Goal: Task Accomplishment & Management: Use online tool/utility

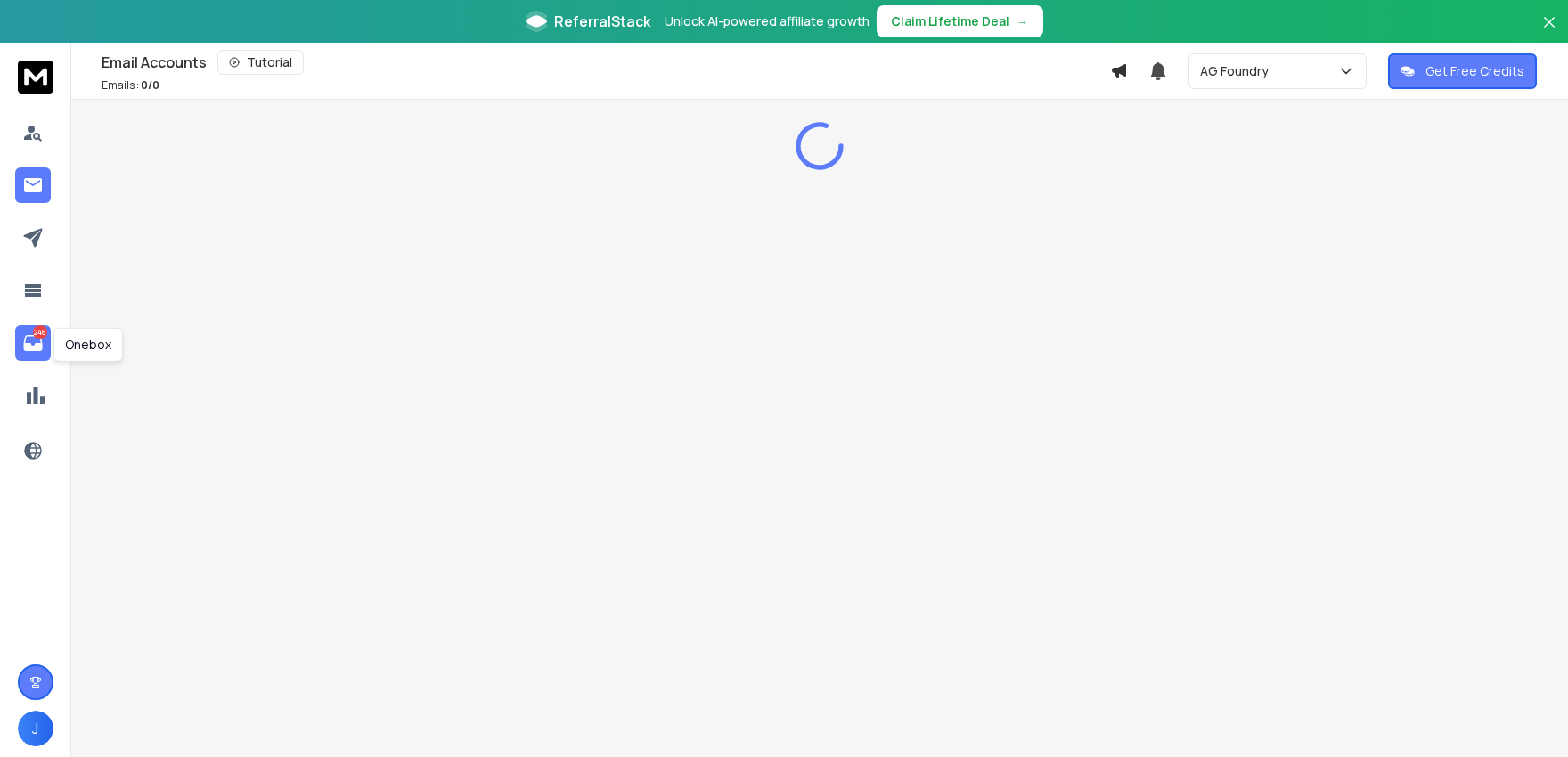
click at [31, 344] on icon at bounding box center [32, 342] width 21 height 21
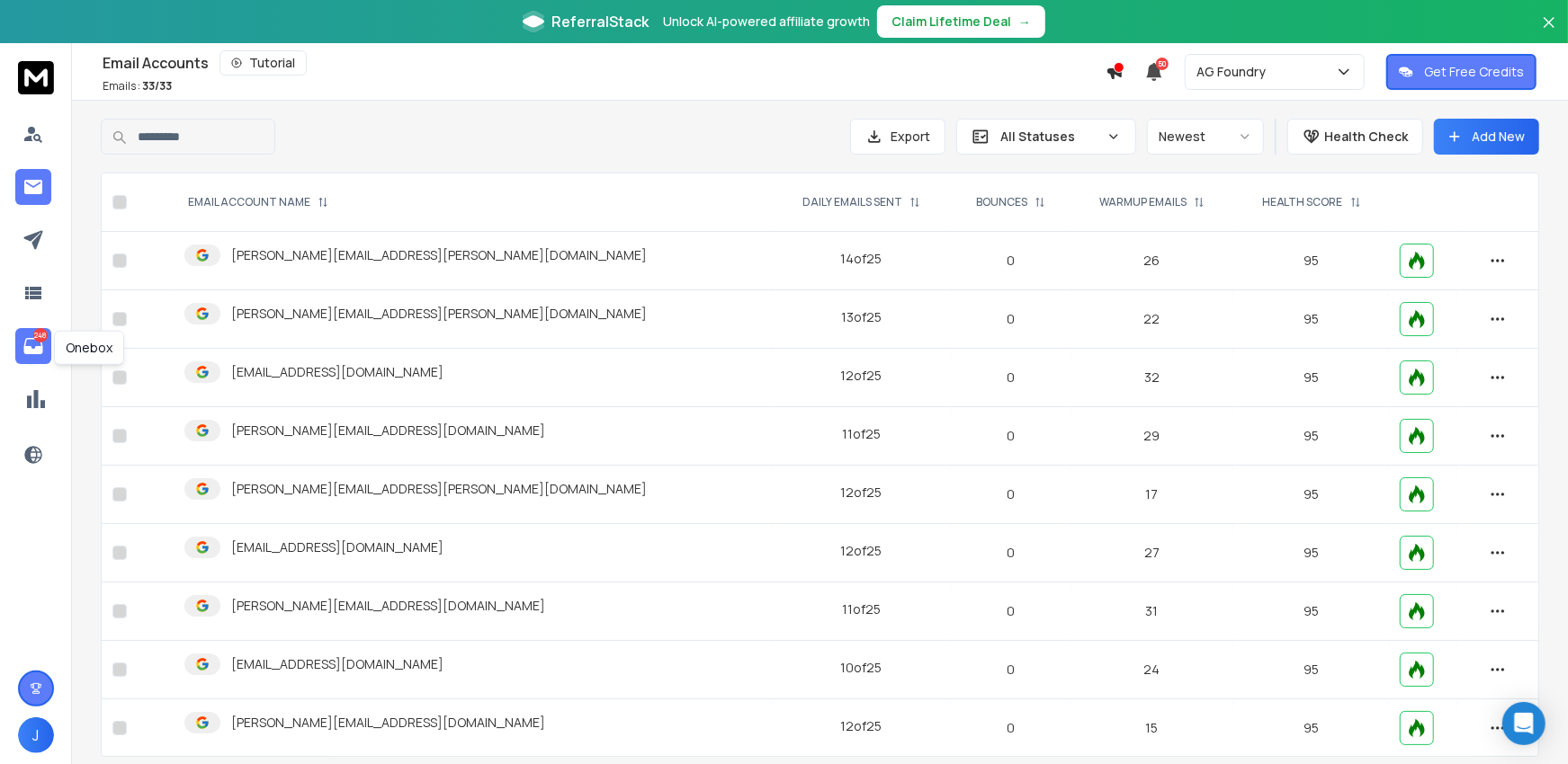
click at [36, 339] on p "248" at bounding box center [40, 334] width 14 height 14
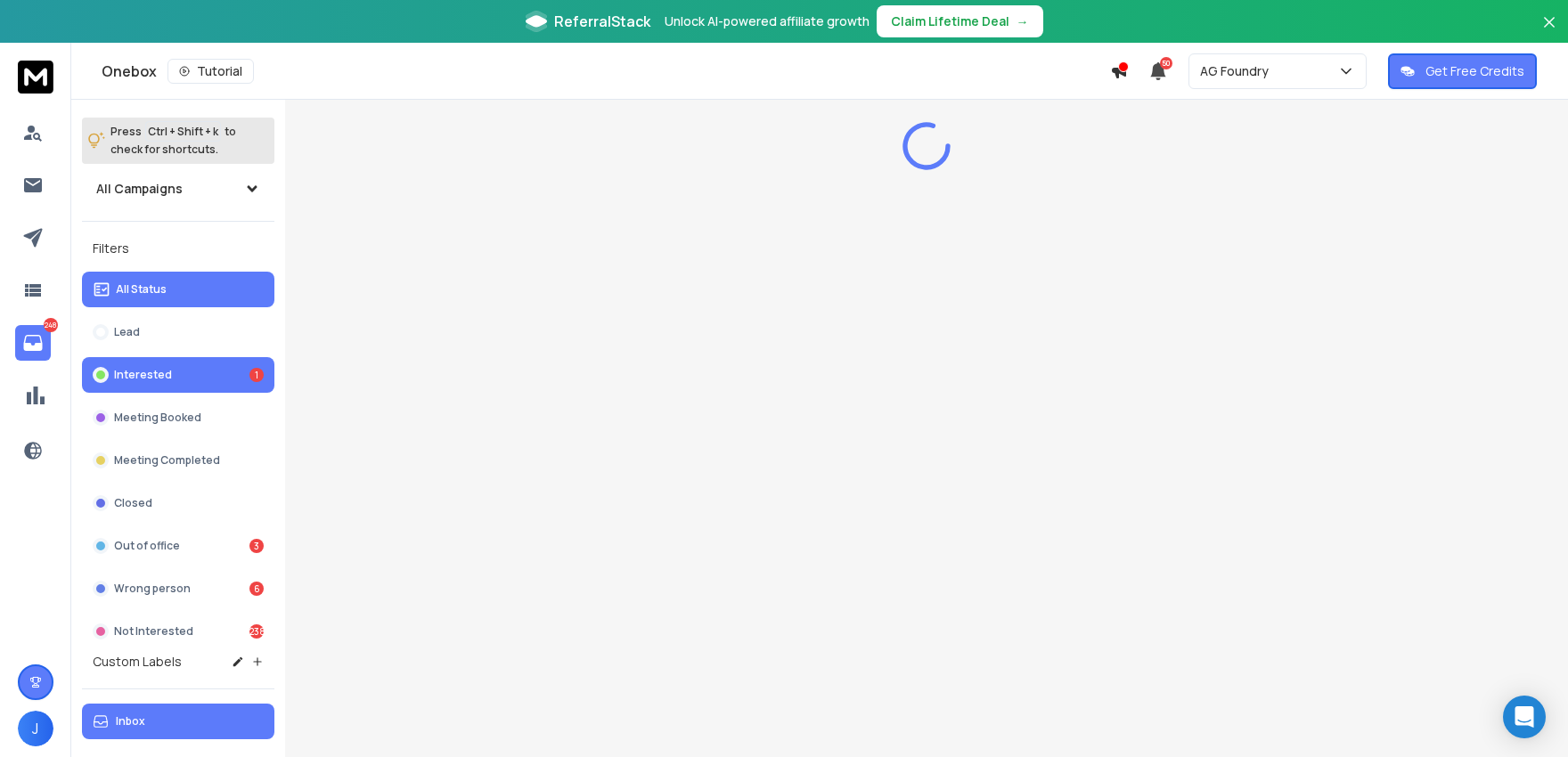
click at [228, 376] on button "Interested 1" at bounding box center [179, 375] width 192 height 36
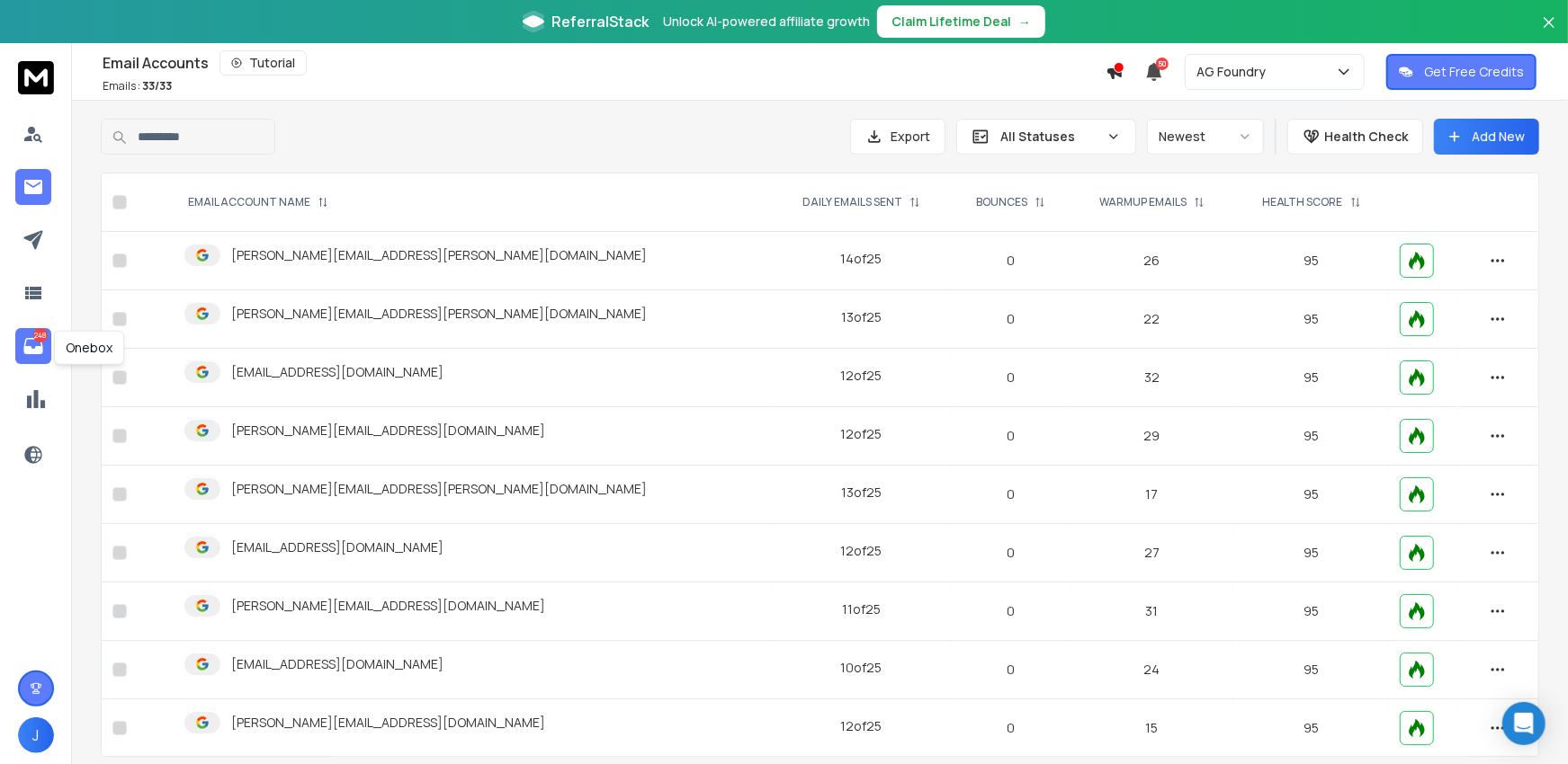
click at [36, 347] on icon at bounding box center [33, 346] width 21 height 21
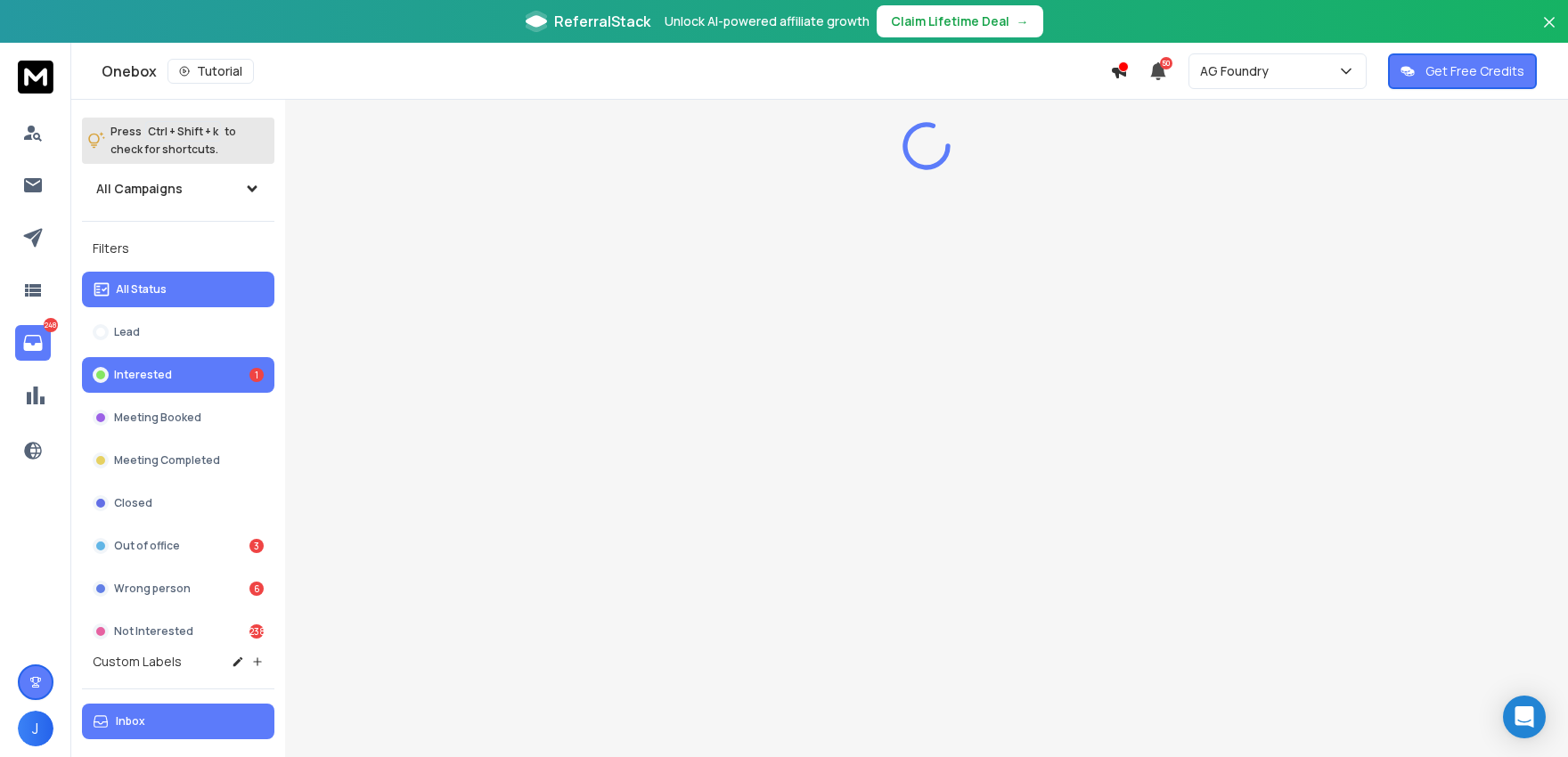
click at [164, 381] on div "Interested" at bounding box center [132, 375] width 80 height 16
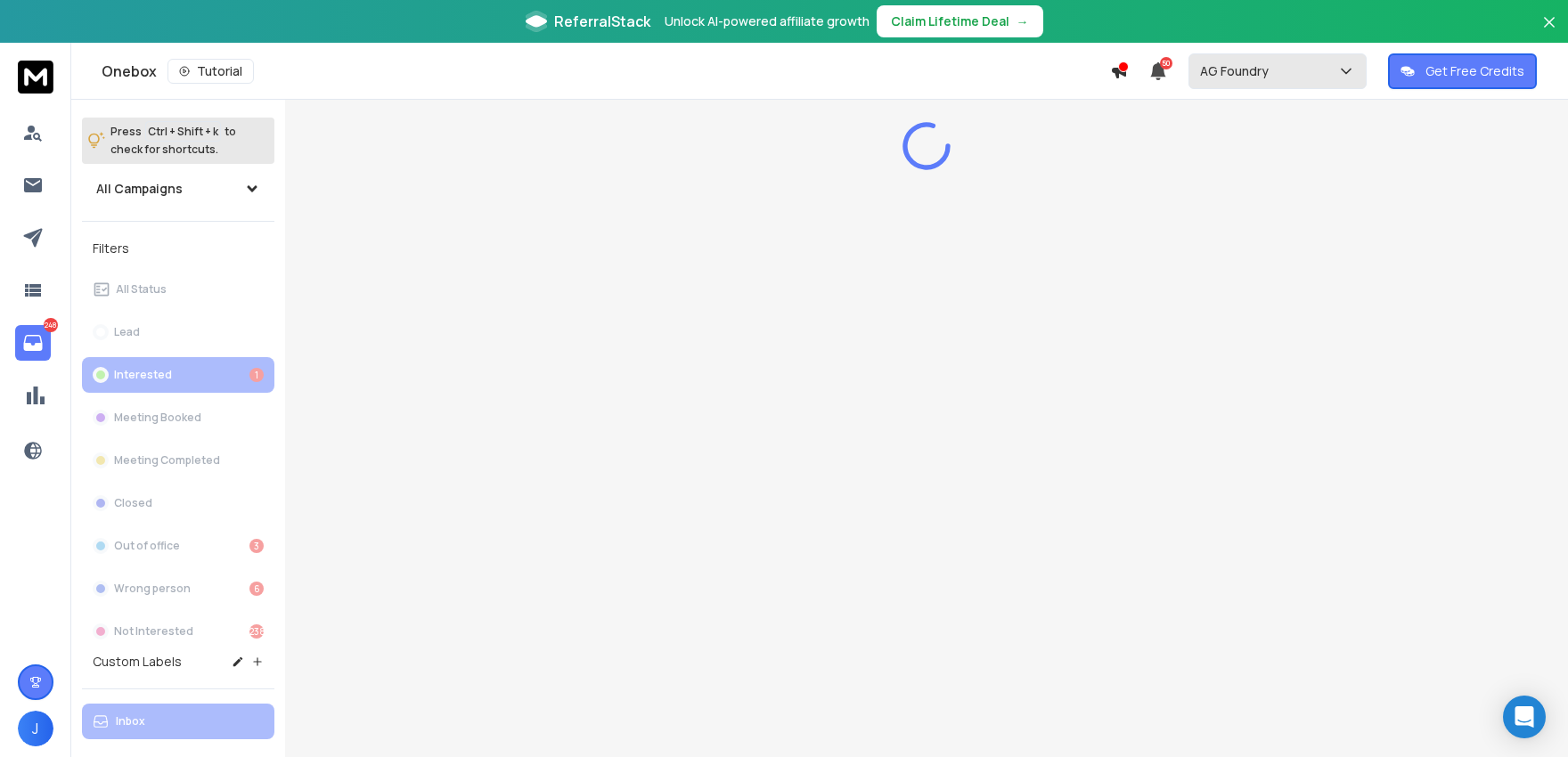
click at [1266, 62] on p "AG Foundry" at bounding box center [1238, 70] width 76 height 18
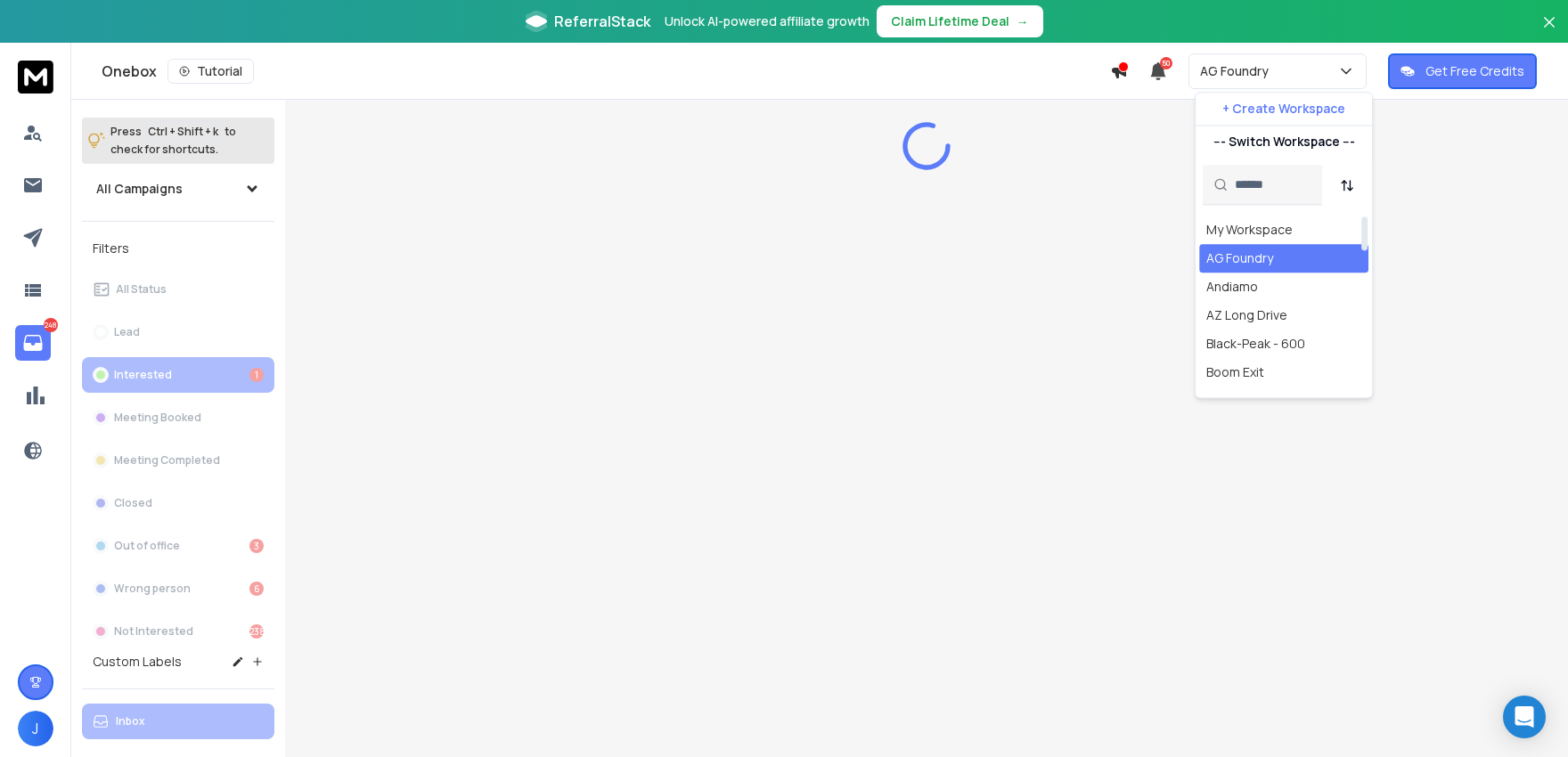
click at [1284, 263] on div "AG Foundry" at bounding box center [1283, 258] width 169 height 29
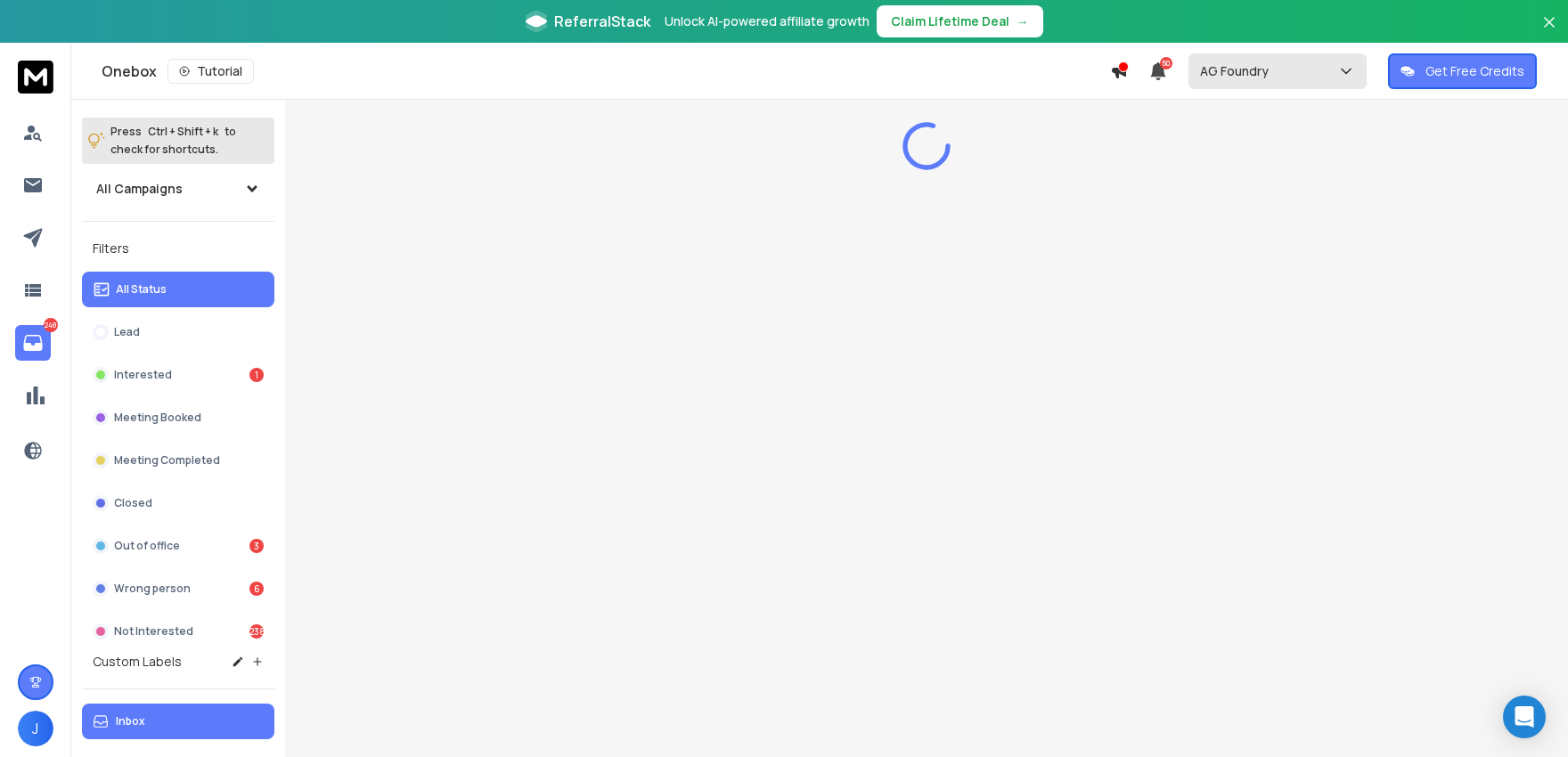
click at [1245, 62] on p "AG Foundry" at bounding box center [1238, 70] width 76 height 18
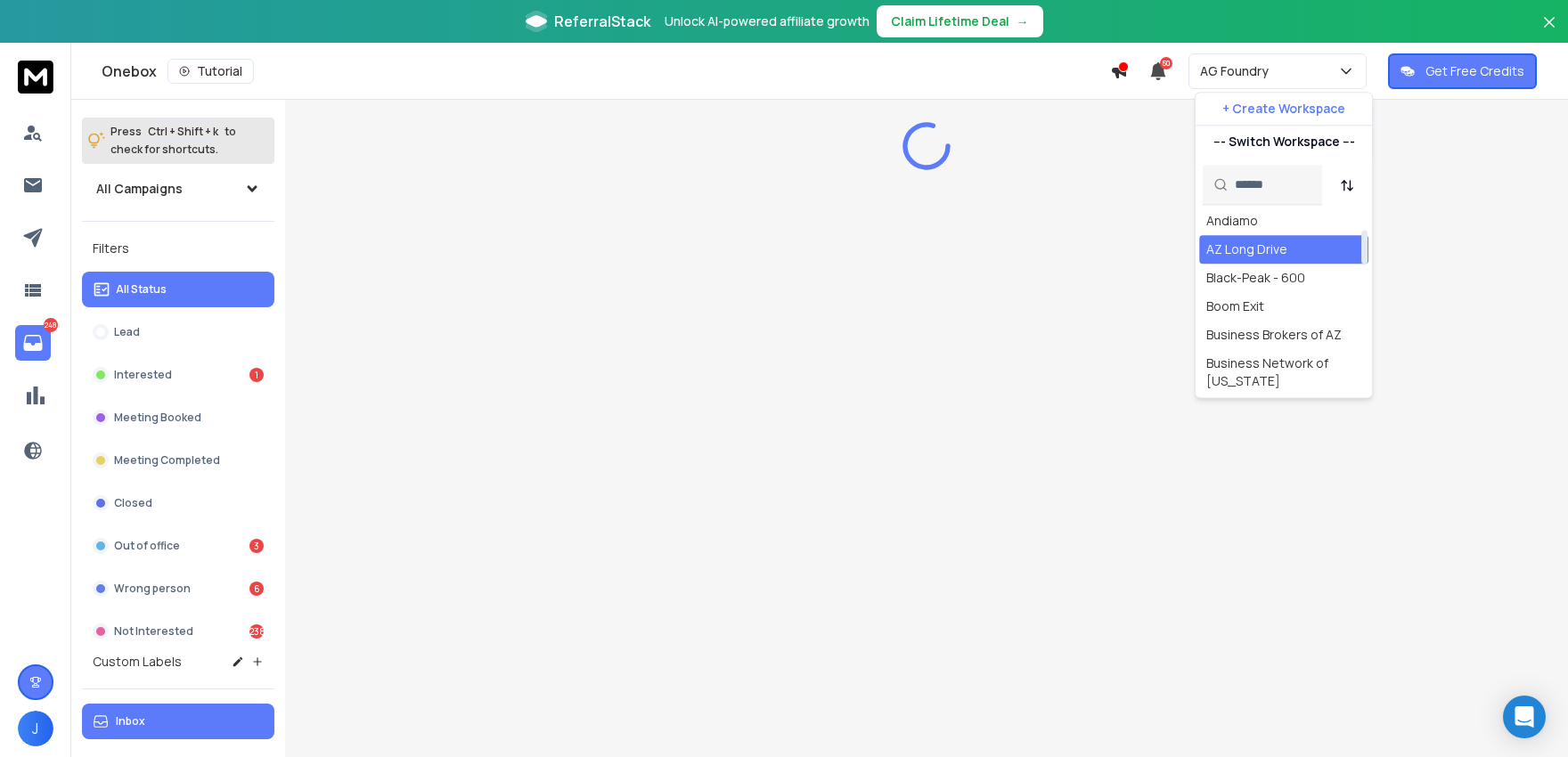
scroll to position [69, 0]
click at [1268, 272] on div "Black-Peak - 600" at bounding box center [1255, 274] width 99 height 18
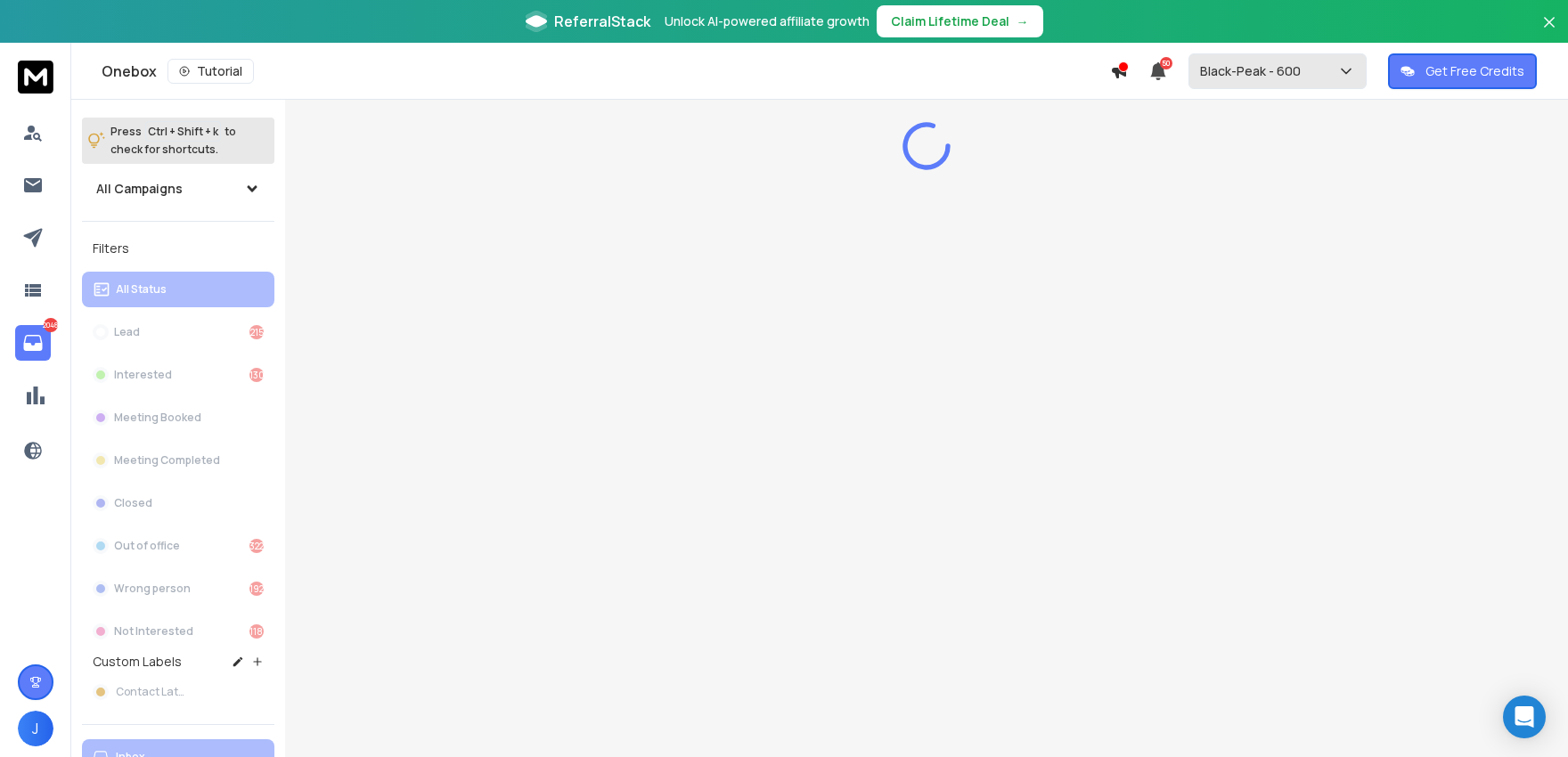
click at [1289, 64] on p "Black-Peak - 600" at bounding box center [1253, 70] width 108 height 18
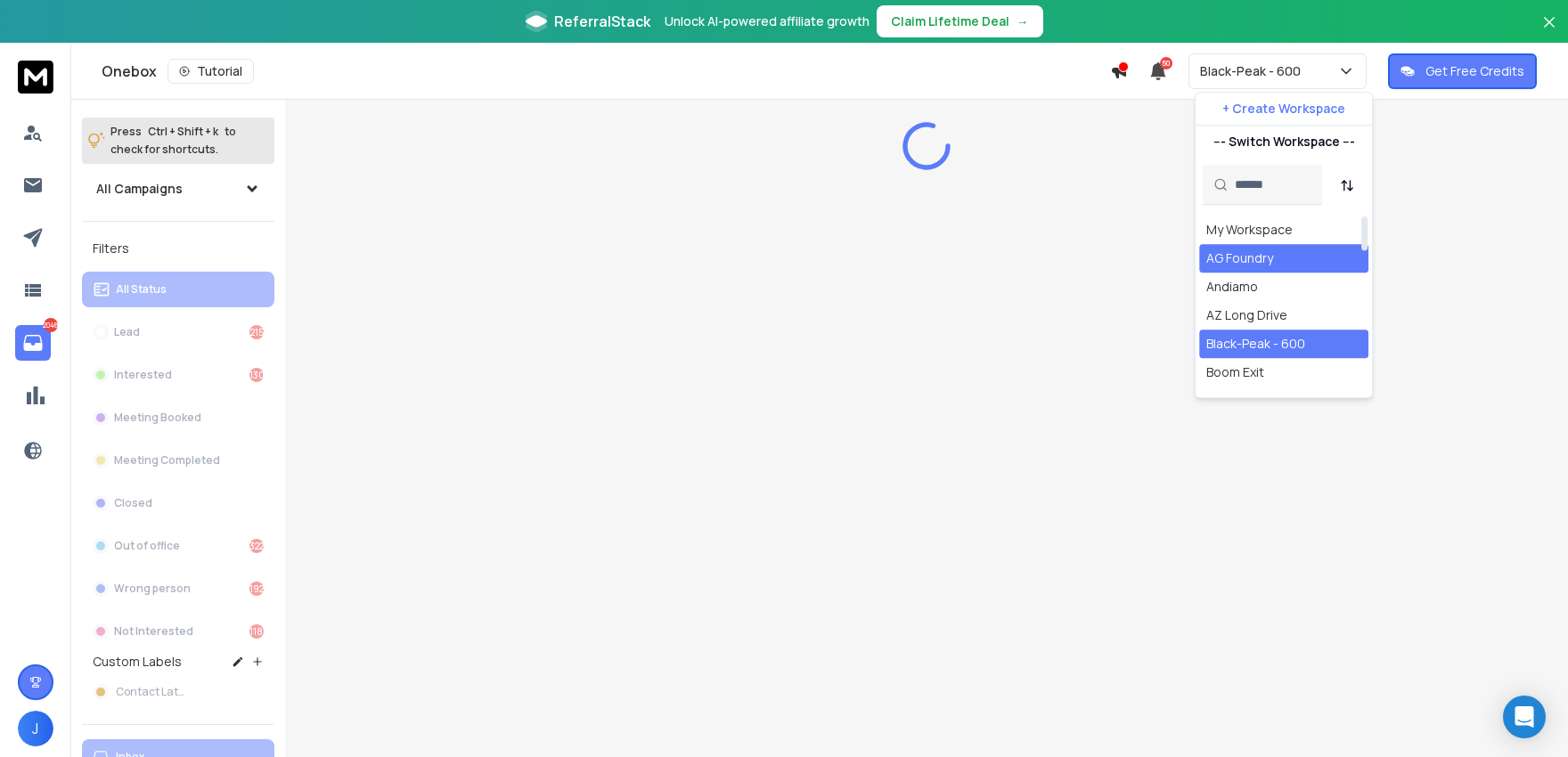
click at [1275, 254] on div "AG Foundry" at bounding box center [1283, 258] width 169 height 29
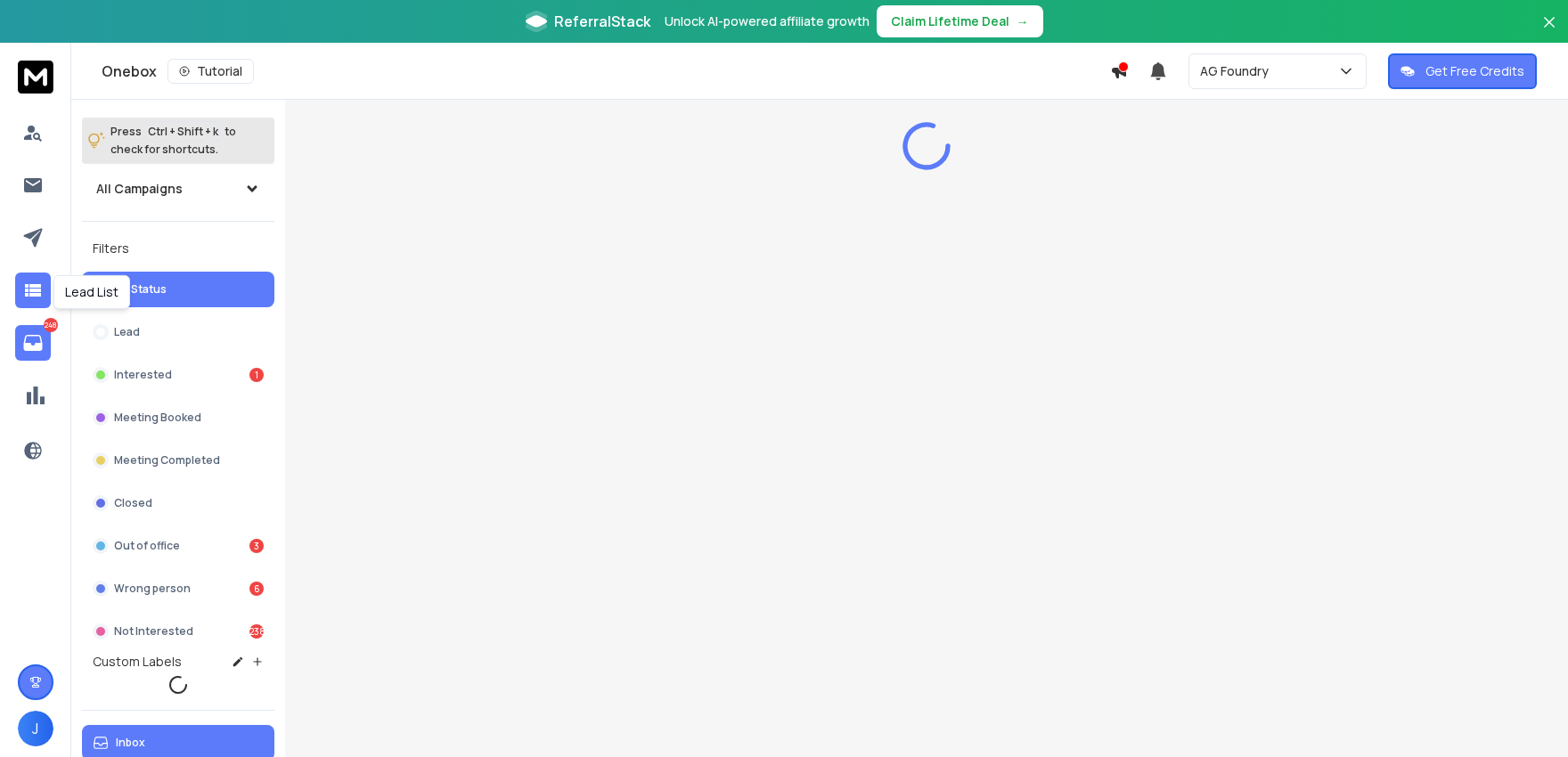
click at [44, 292] on link at bounding box center [32, 291] width 36 height 36
click at [20, 290] on link at bounding box center [32, 291] width 36 height 36
click at [25, 300] on icon at bounding box center [32, 290] width 21 height 21
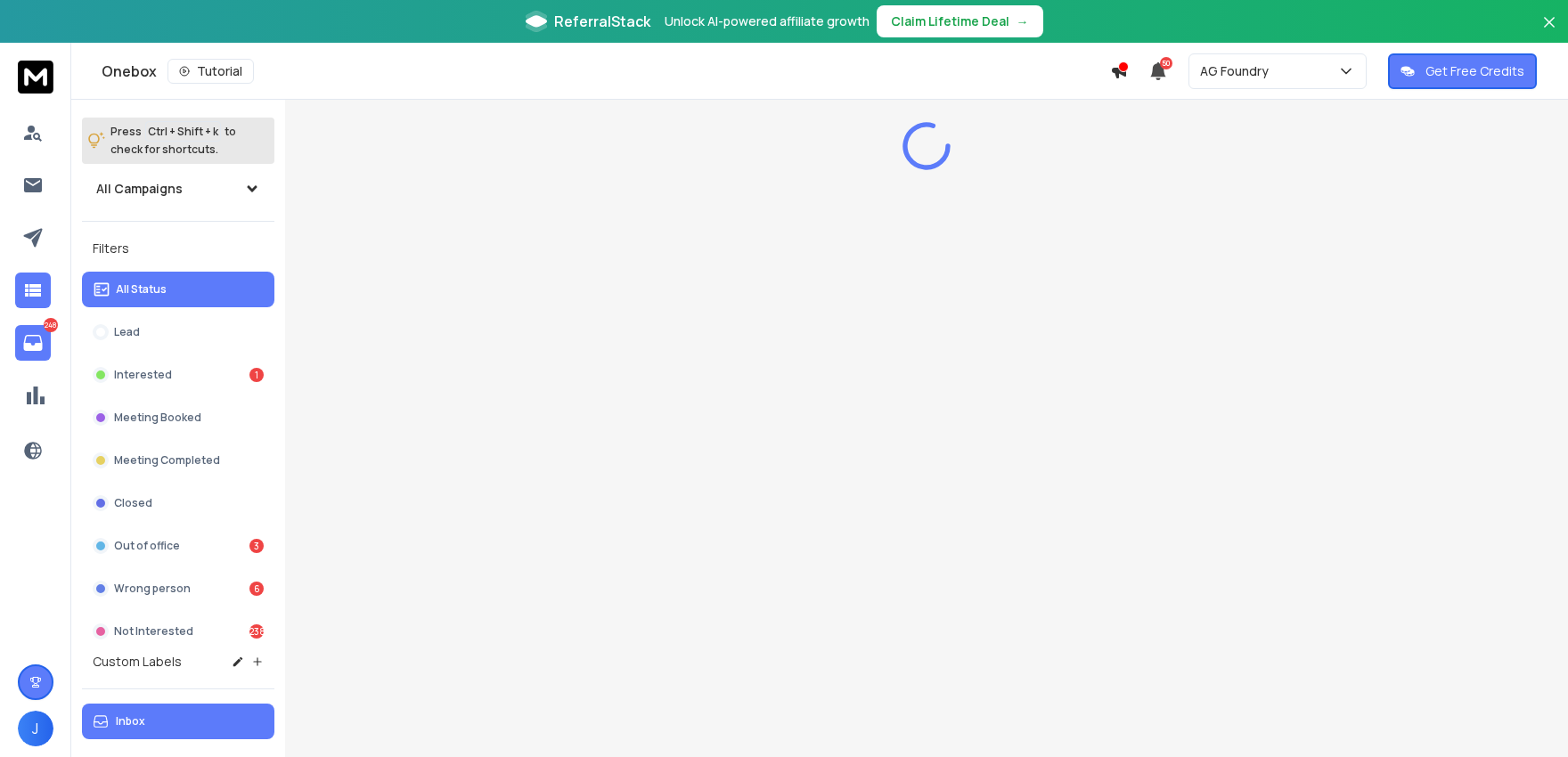
click at [25, 300] on icon at bounding box center [32, 290] width 21 height 21
click at [24, 300] on icon at bounding box center [32, 290] width 21 height 21
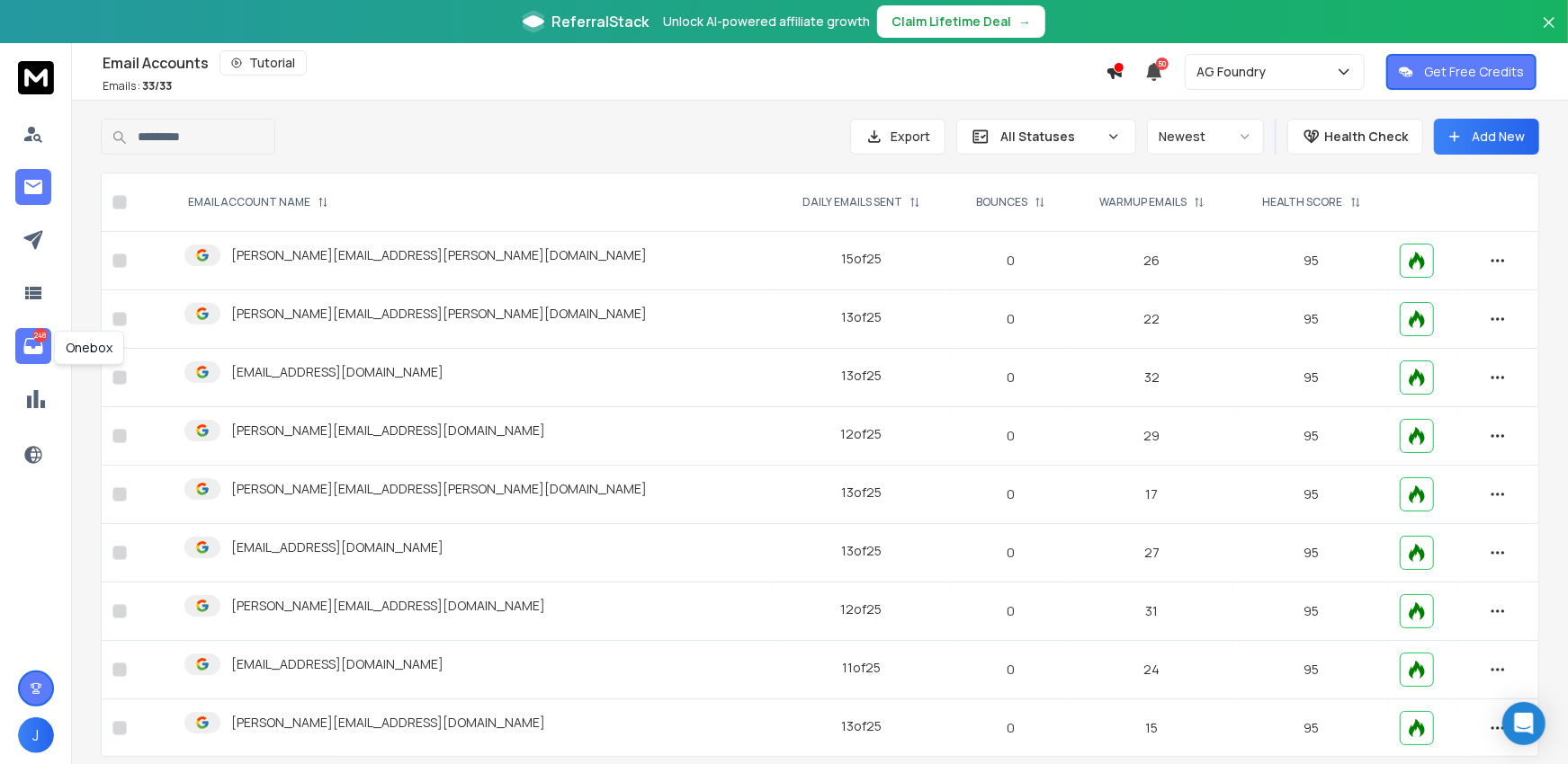
click at [28, 343] on icon at bounding box center [33, 346] width 21 height 21
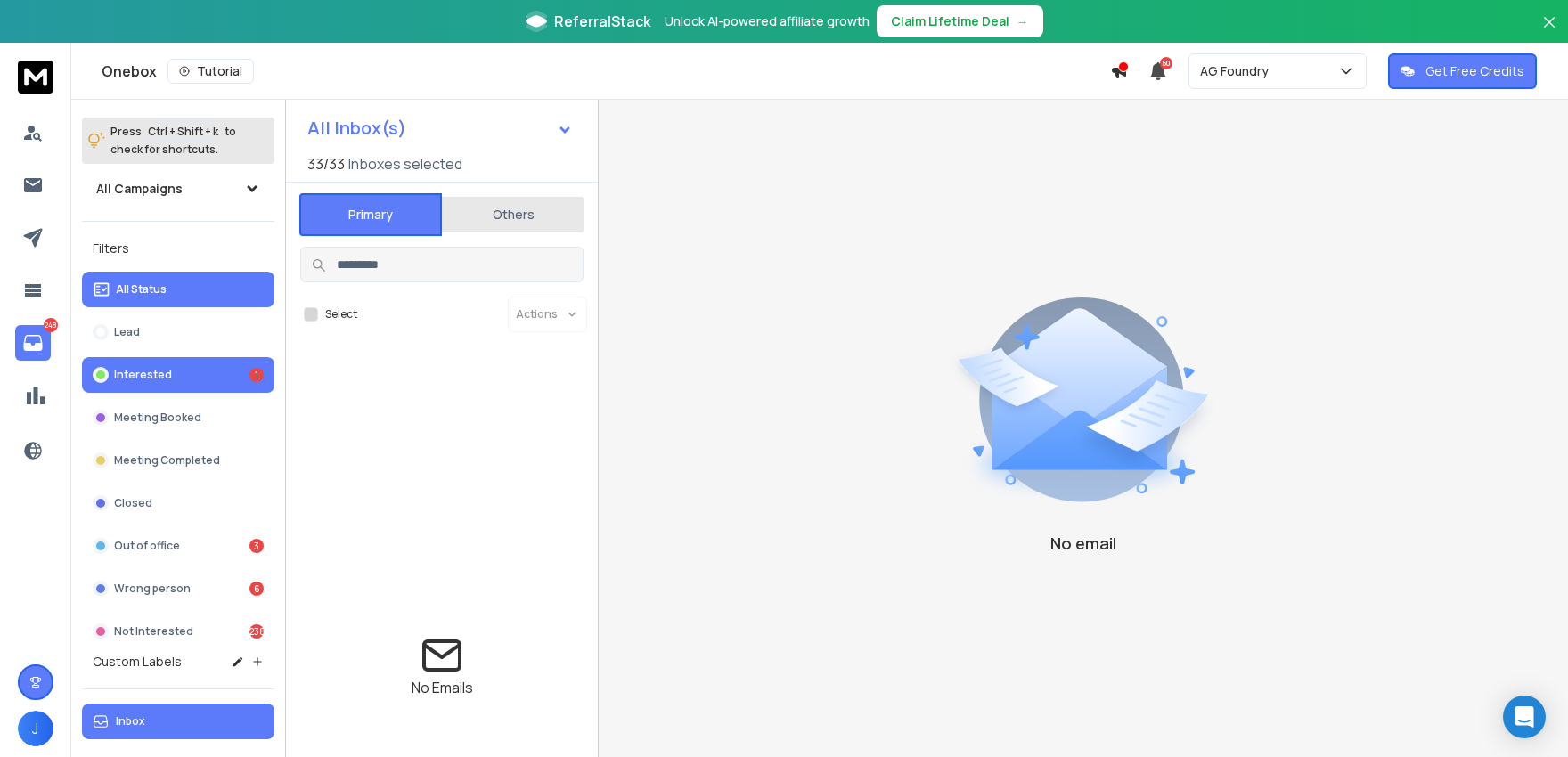
click at [208, 361] on button "Interested 1" at bounding box center [179, 375] width 192 height 36
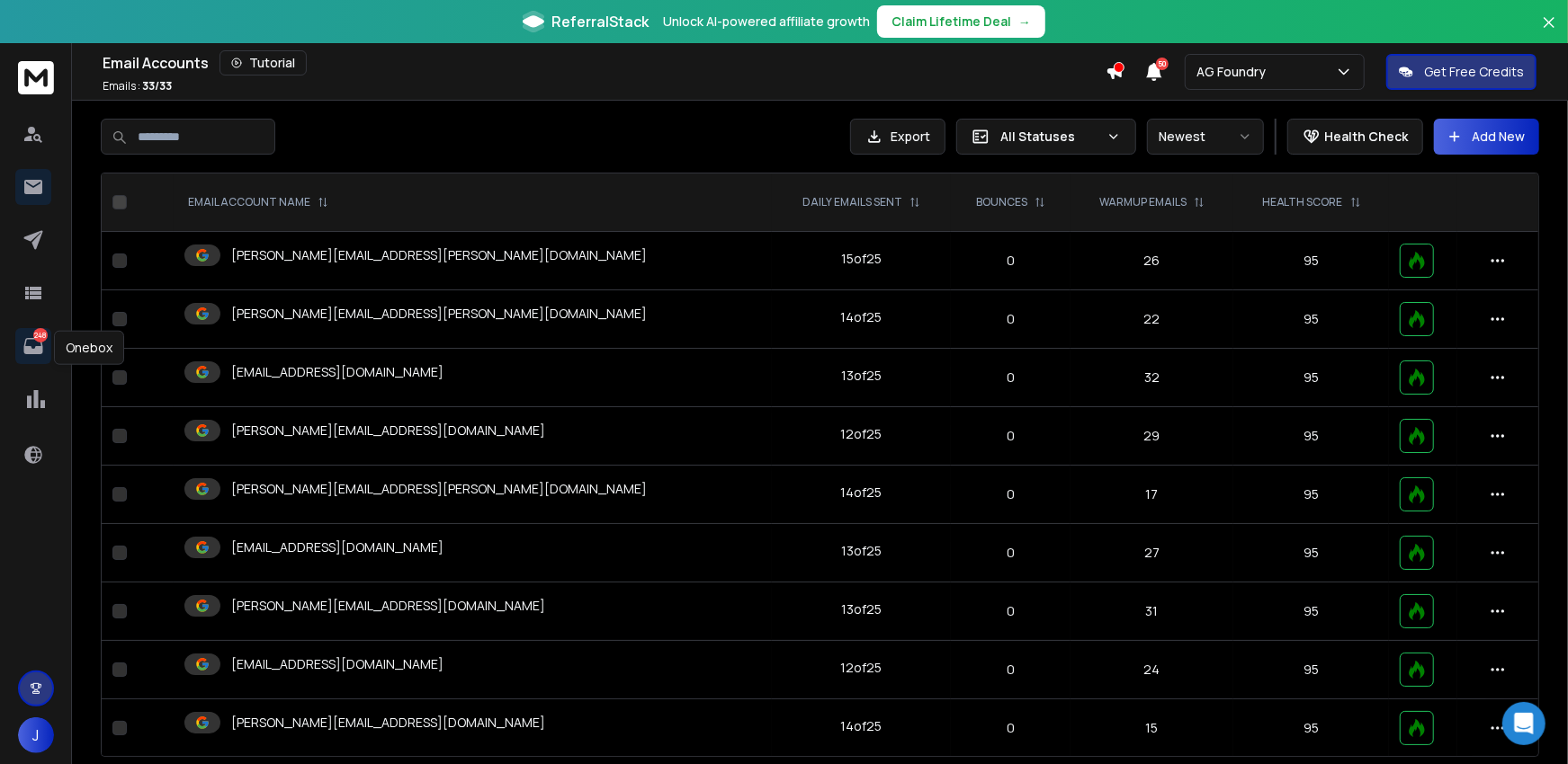
click at [35, 347] on icon at bounding box center [33, 346] width 21 height 21
click at [34, 243] on icon at bounding box center [33, 240] width 19 height 19
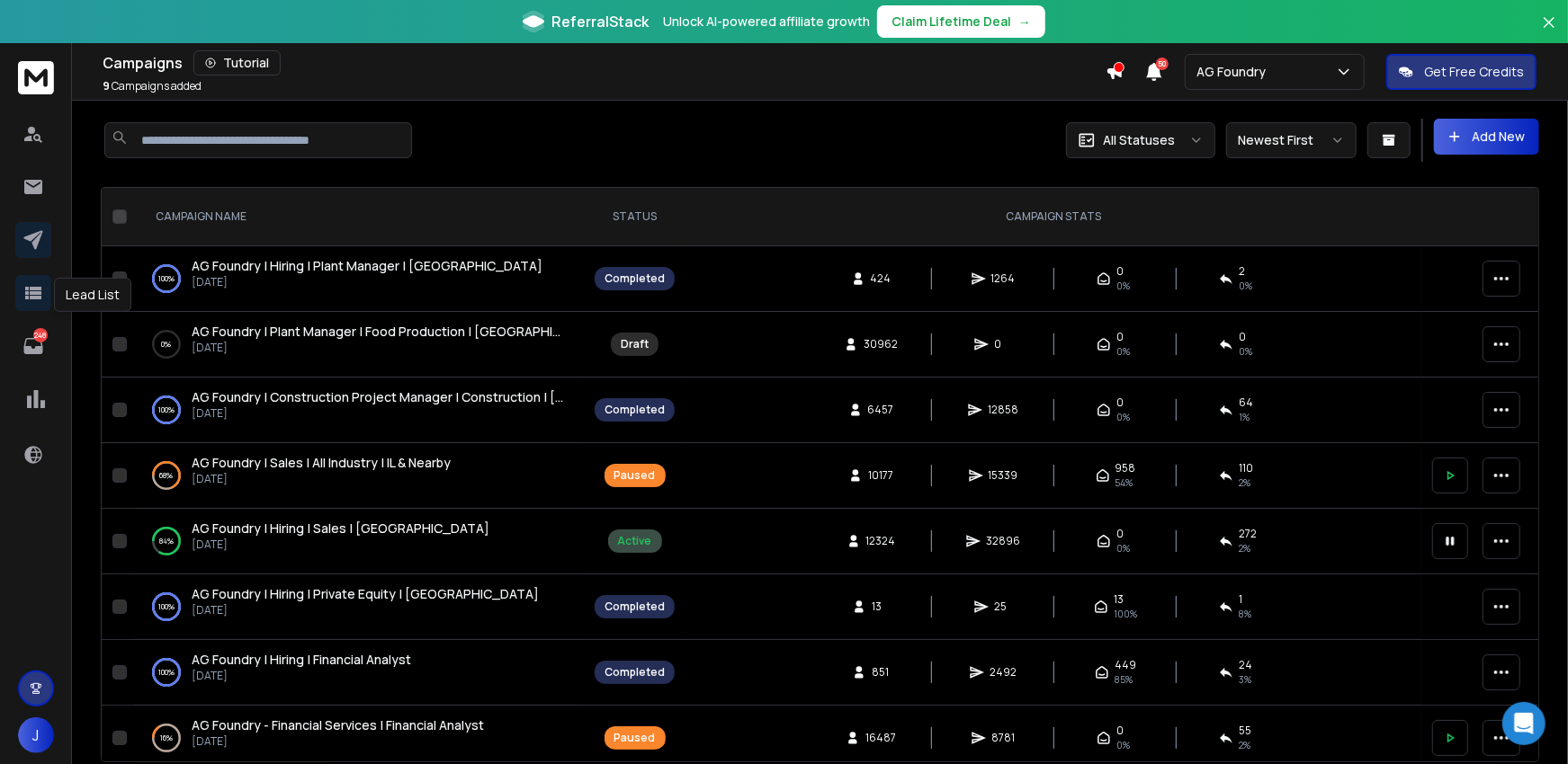
click at [15, 301] on link at bounding box center [33, 293] width 36 height 36
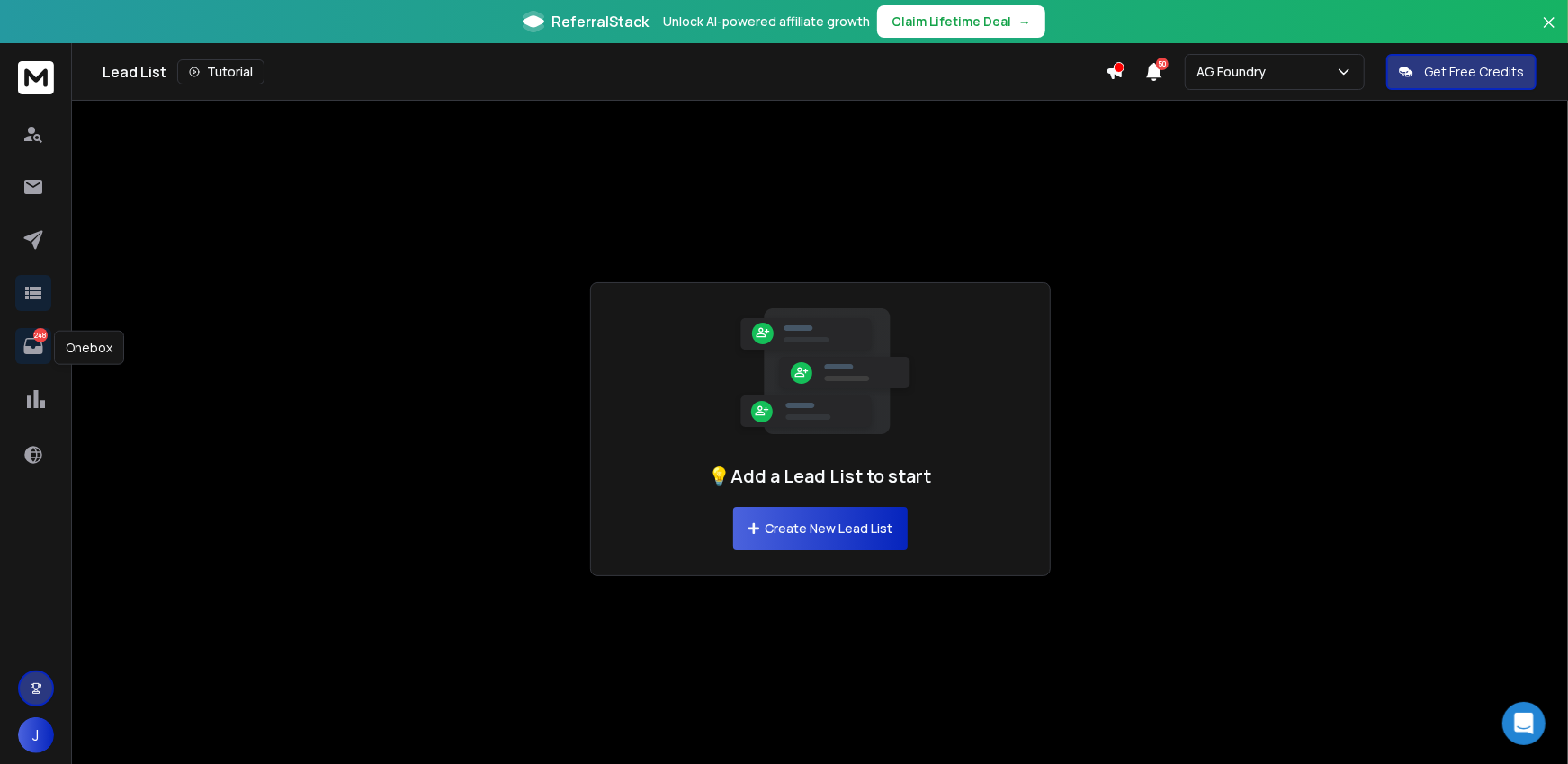
click at [39, 354] on icon at bounding box center [33, 346] width 19 height 16
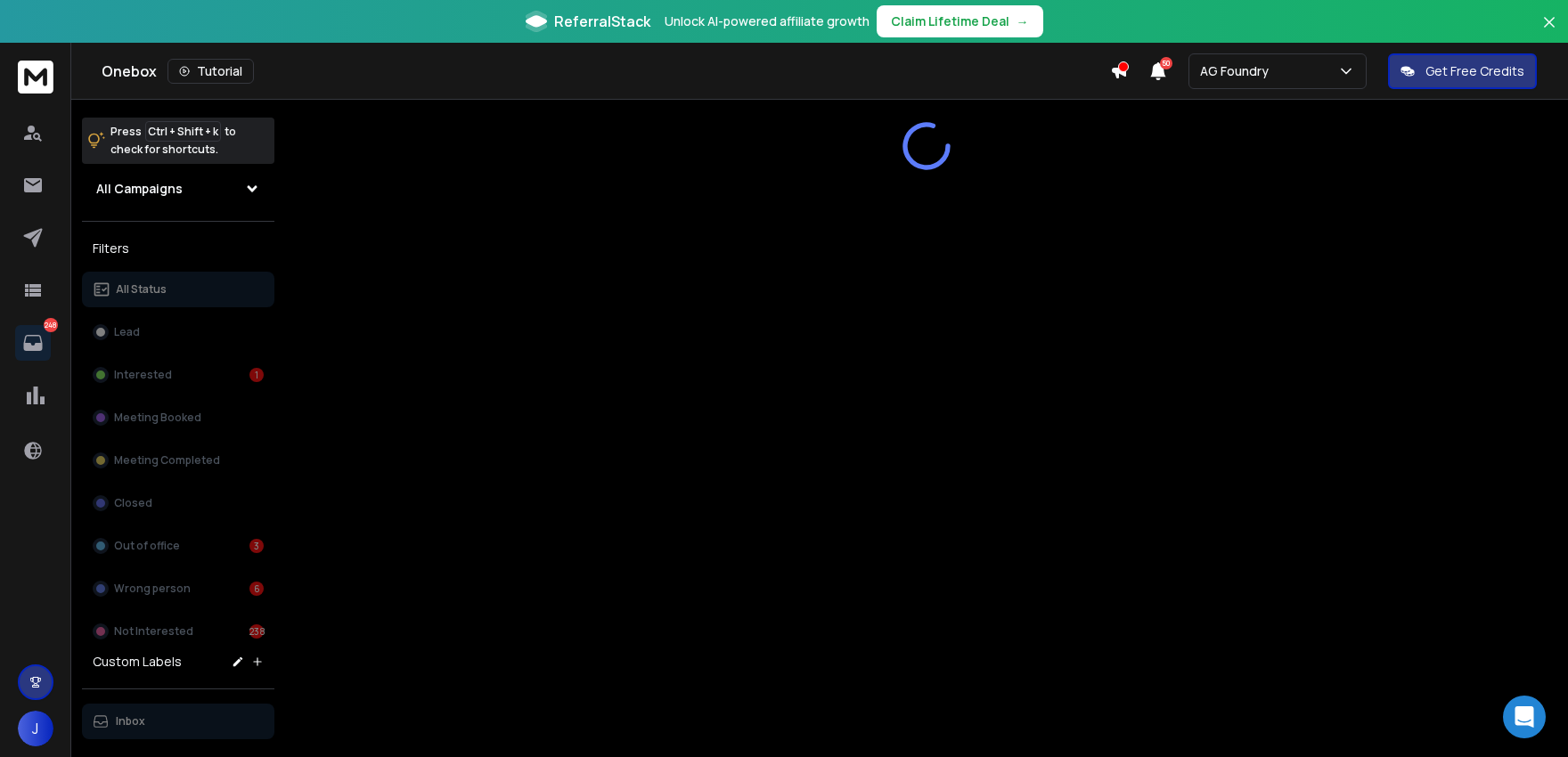
click at [150, 378] on div "All Status Lead Interested 1 Meeting Booked Meeting Completed Closed Out of off…" at bounding box center [179, 461] width 192 height 378
click at [208, 376] on div "All Status Lead Interested 1 Meeting Booked Meeting Completed Closed Out of off…" at bounding box center [179, 461] width 192 height 378
click at [191, 187] on button "All Campaigns" at bounding box center [179, 189] width 192 height 36
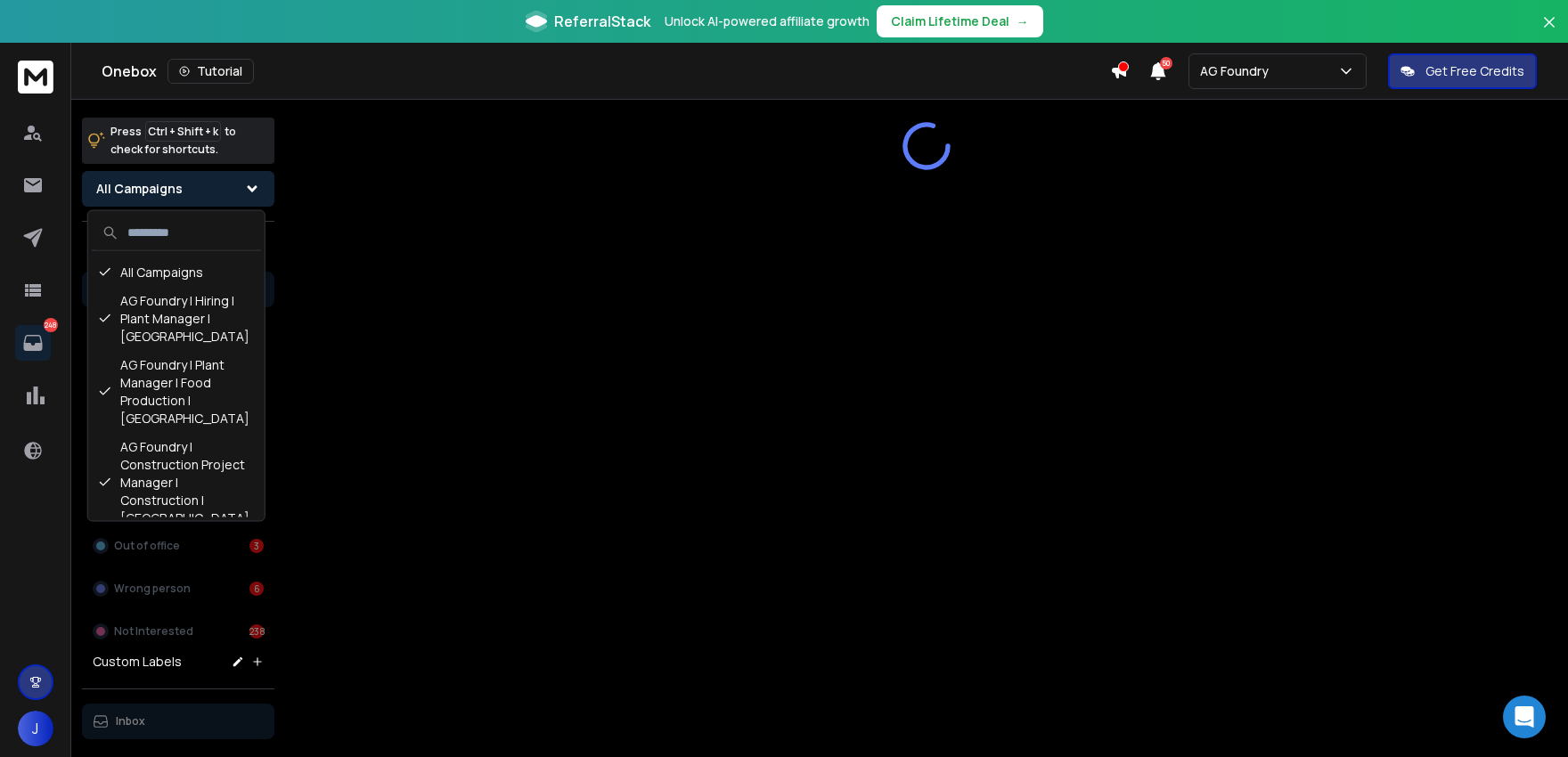
click at [192, 192] on button "All Campaigns" at bounding box center [179, 189] width 192 height 36
click at [414, 285] on div "Press Ctrl + Shift + k to check for shortcuts. All Campaigns All Campaigns Filt…" at bounding box center [820, 478] width 1497 height 757
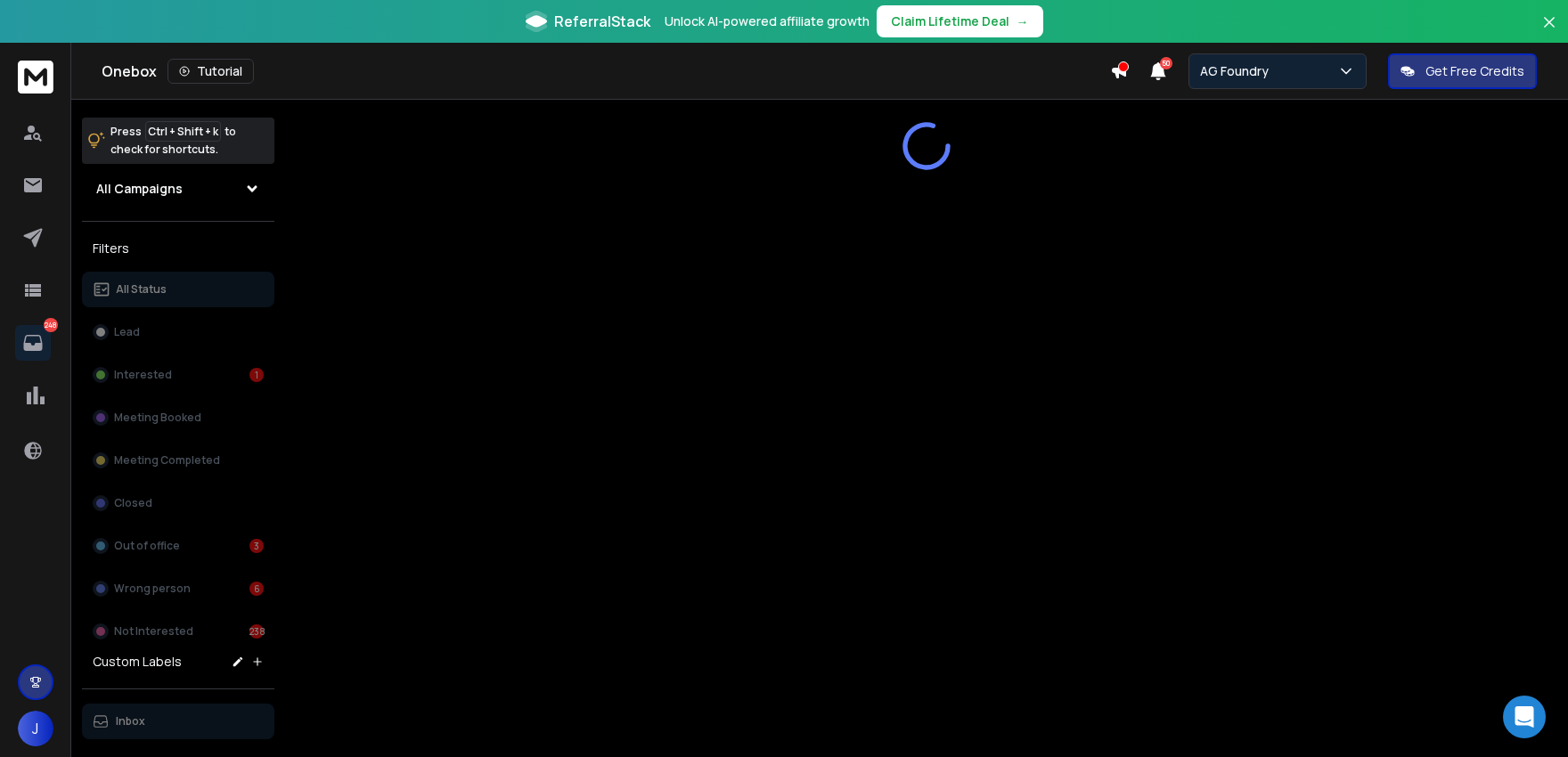
click at [1313, 68] on div "AG Foundry" at bounding box center [1278, 70] width 155 height 18
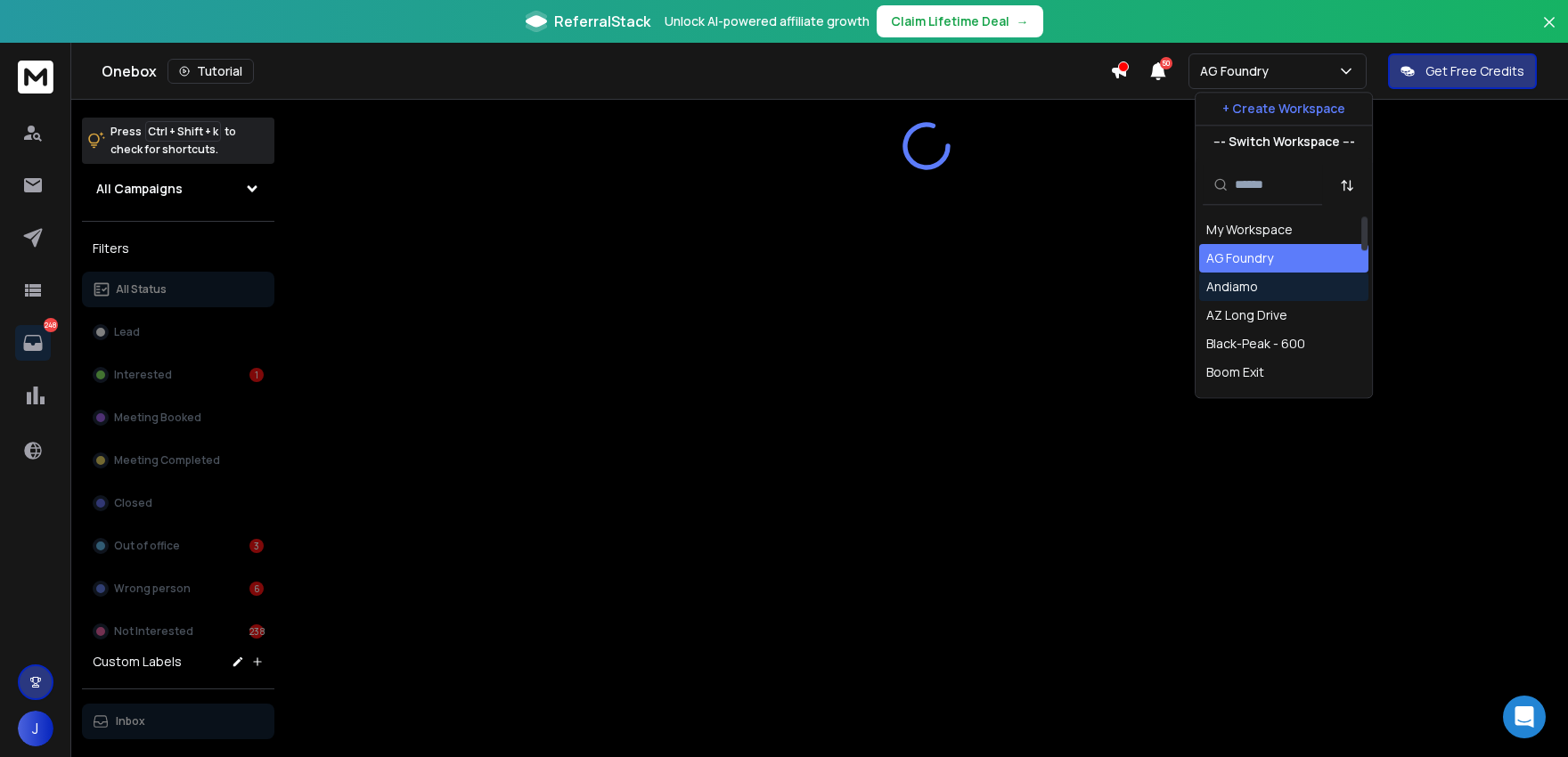
click at [1281, 295] on div "Andiamo" at bounding box center [1283, 287] width 169 height 29
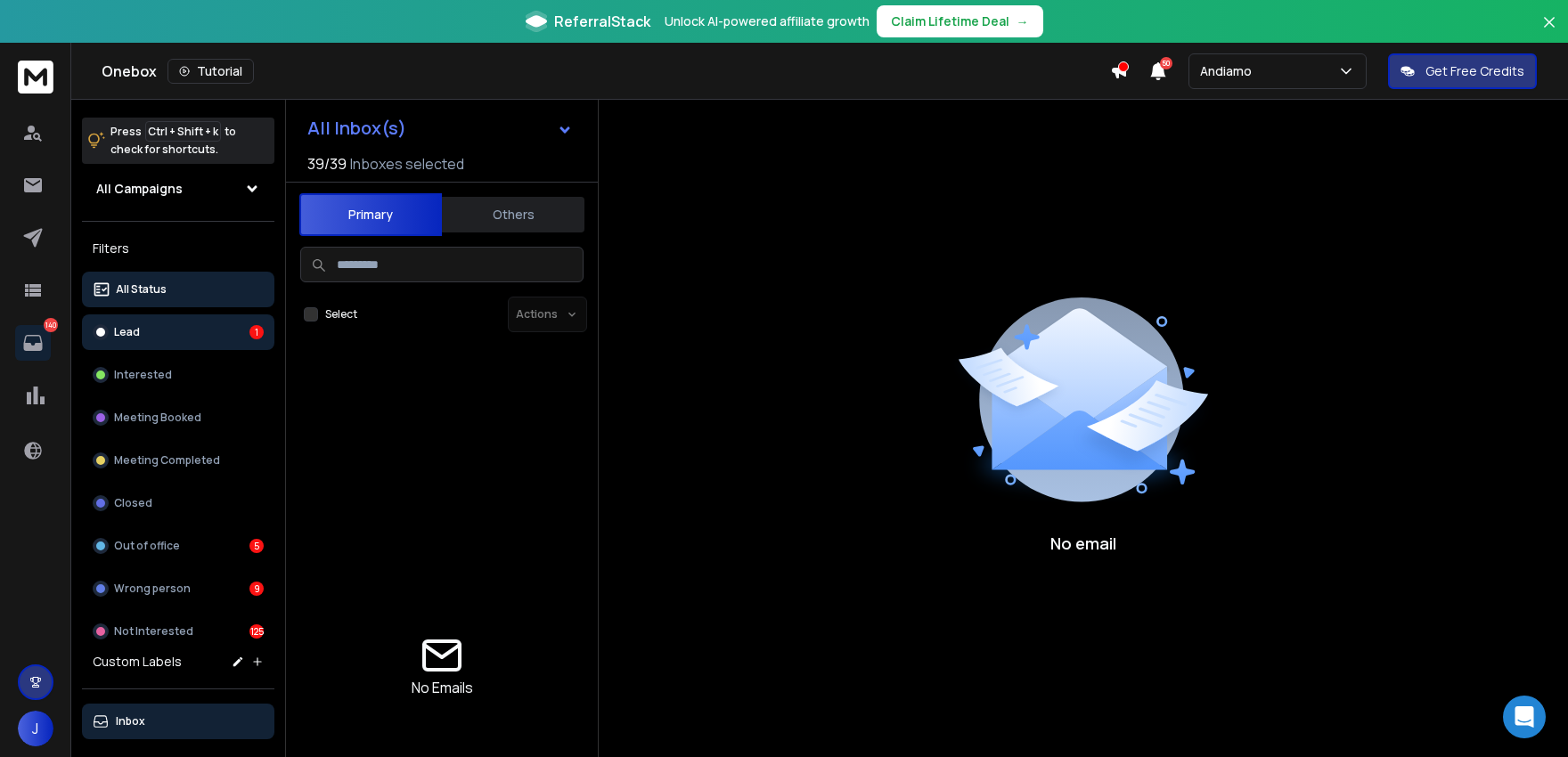
click at [156, 316] on button "Lead 1" at bounding box center [179, 332] width 192 height 36
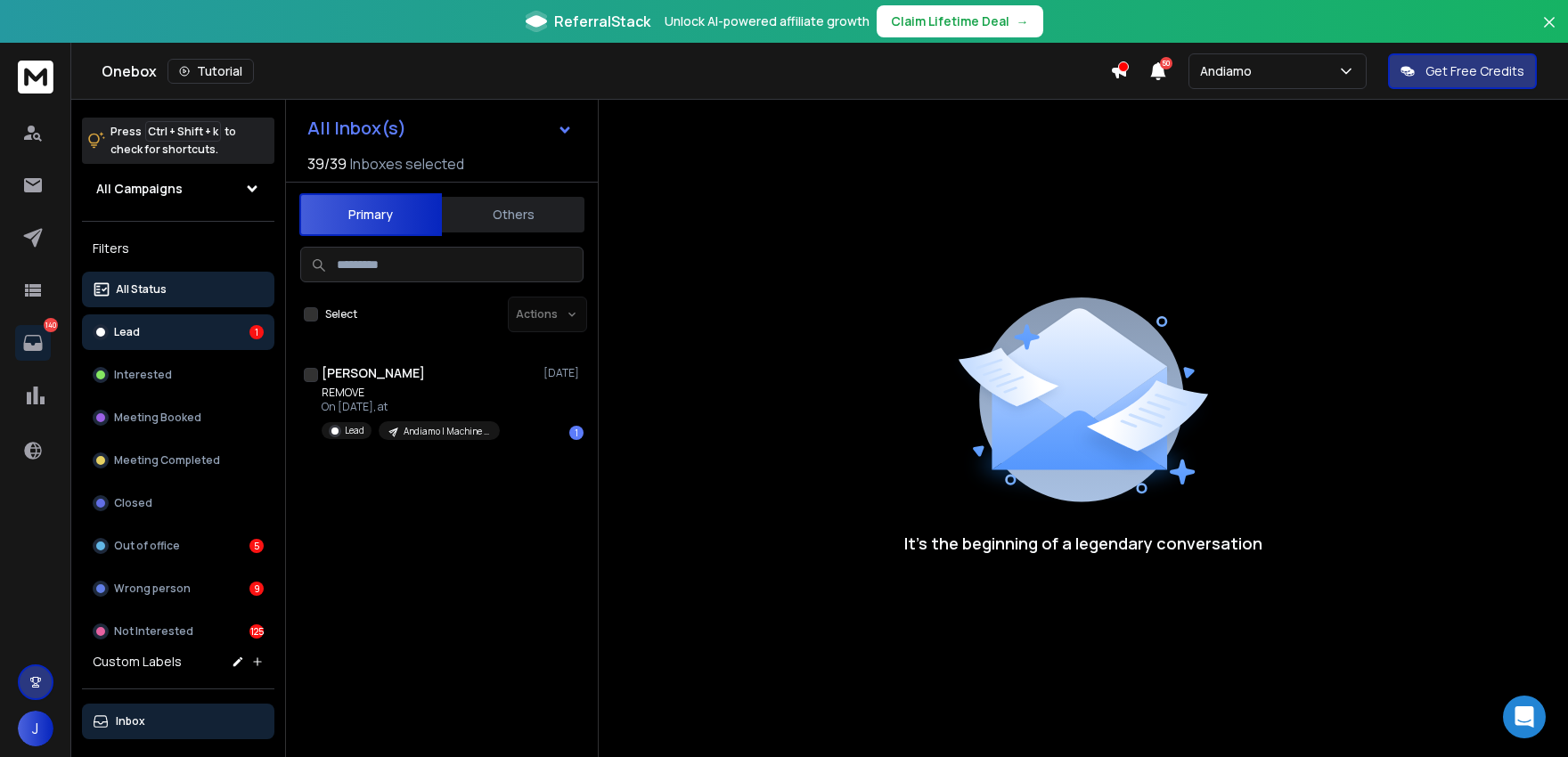
click at [179, 289] on button "All Status" at bounding box center [179, 290] width 192 height 36
click at [201, 280] on button "All Status" at bounding box center [179, 290] width 192 height 36
click at [552, 317] on div "Actions" at bounding box center [548, 315] width 80 height 36
click at [572, 317] on div "Actions" at bounding box center [548, 315] width 80 height 36
click at [554, 316] on div "Actions" at bounding box center [548, 315] width 80 height 36
